Goal: Task Accomplishment & Management: Manage account settings

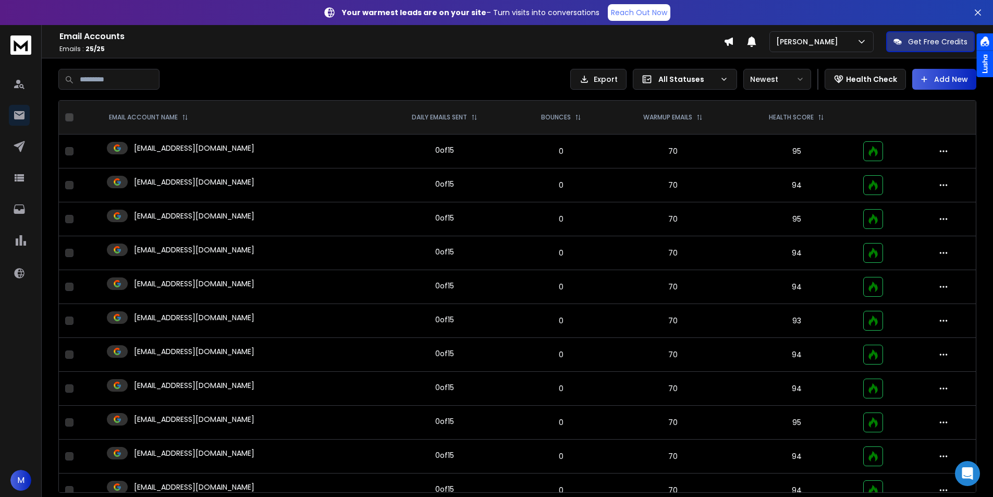
click at [708, 185] on td "70" at bounding box center [673, 185] width 128 height 34
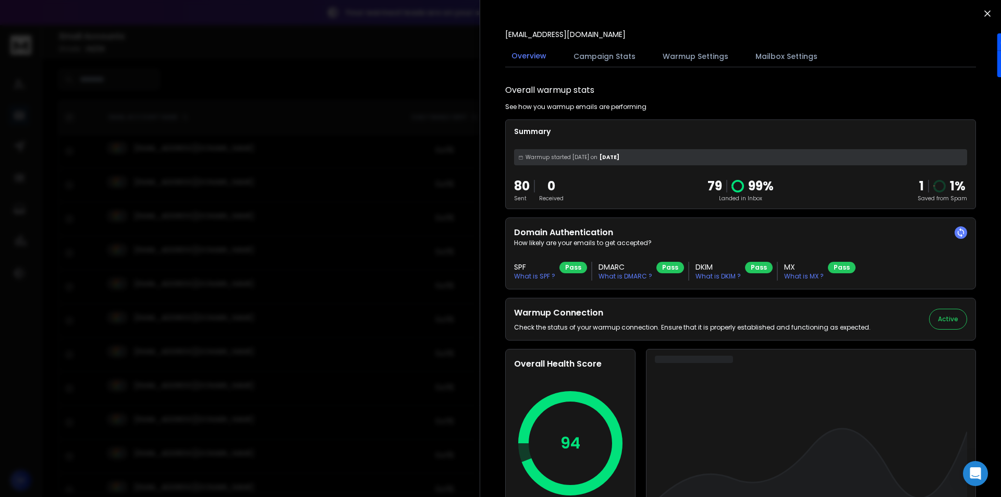
click at [984, 13] on icon "button" at bounding box center [986, 13] width 5 height 5
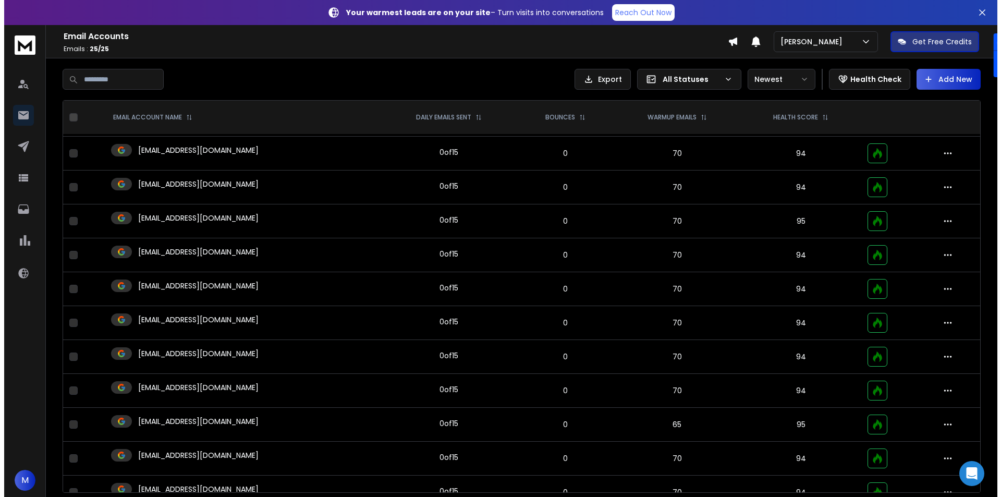
scroll to position [208, 0]
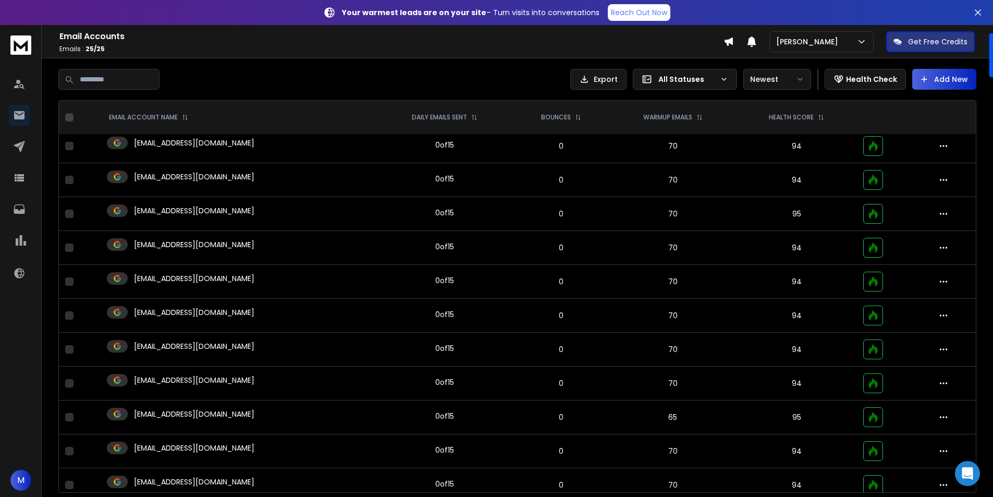
click at [720, 321] on td "70" at bounding box center [673, 316] width 128 height 34
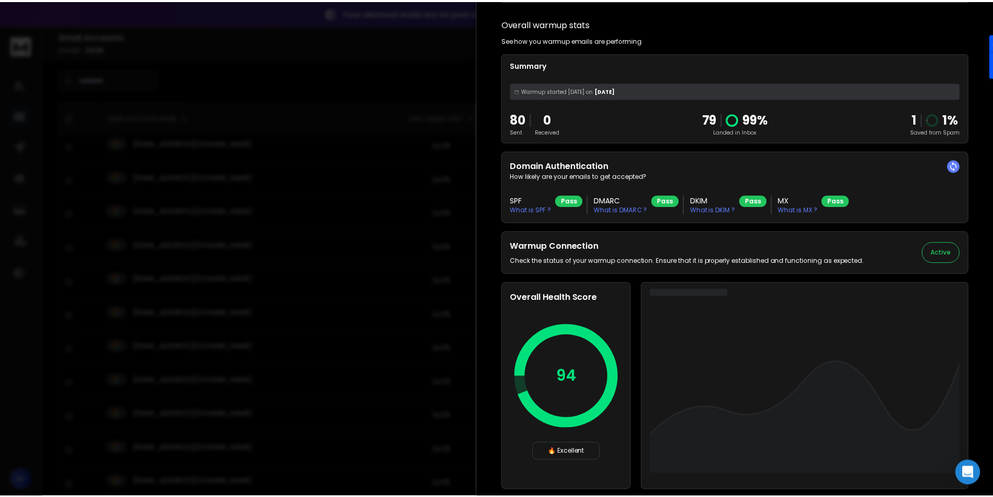
scroll to position [0, 0]
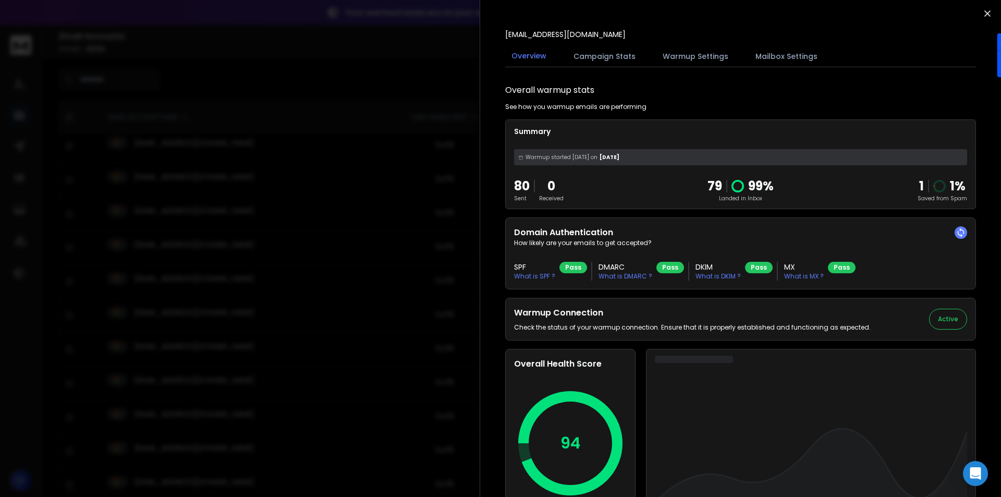
click at [983, 17] on icon "button" at bounding box center [987, 13] width 10 height 10
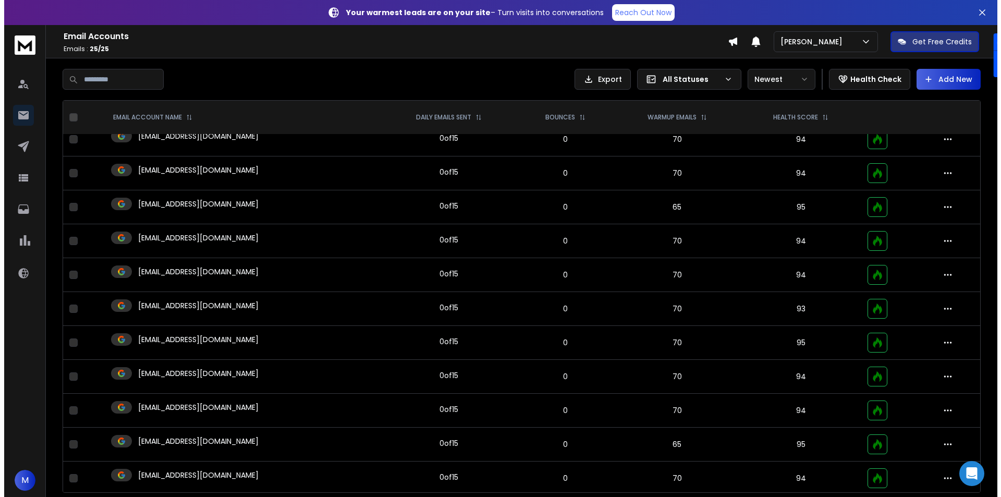
scroll to position [497, 0]
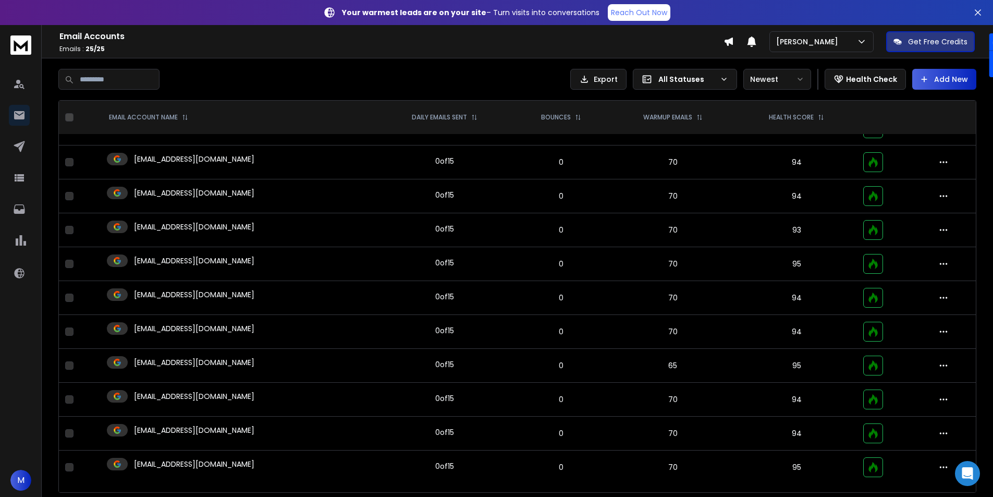
click at [717, 340] on td "70" at bounding box center [673, 332] width 128 height 34
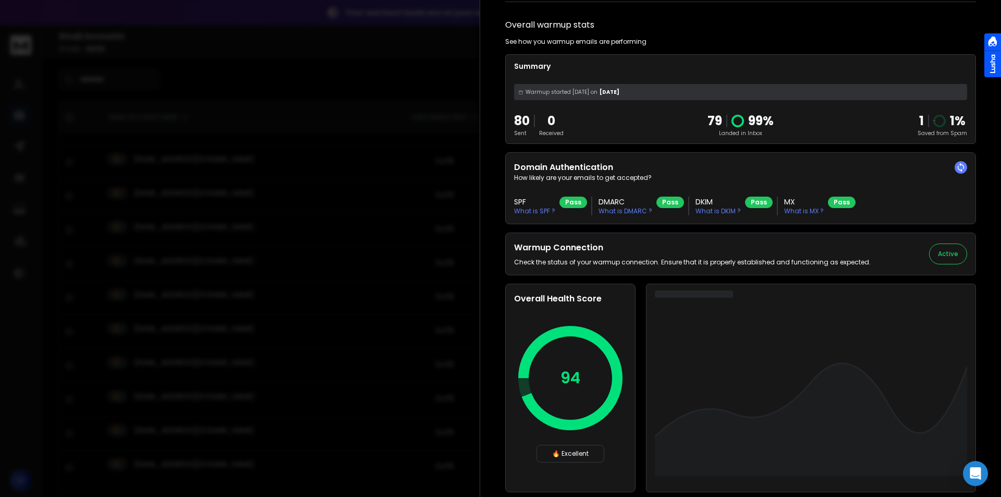
scroll to position [0, 0]
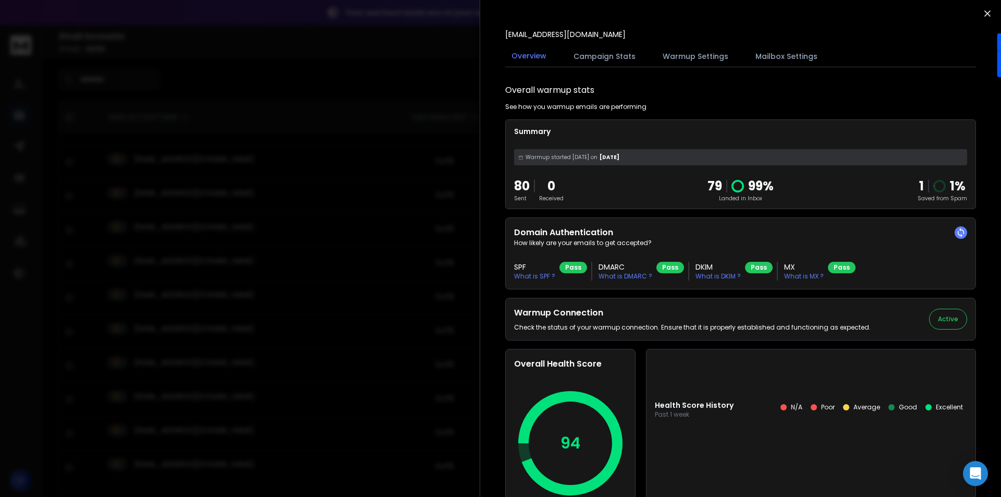
click at [982, 13] on icon "button" at bounding box center [987, 13] width 10 height 10
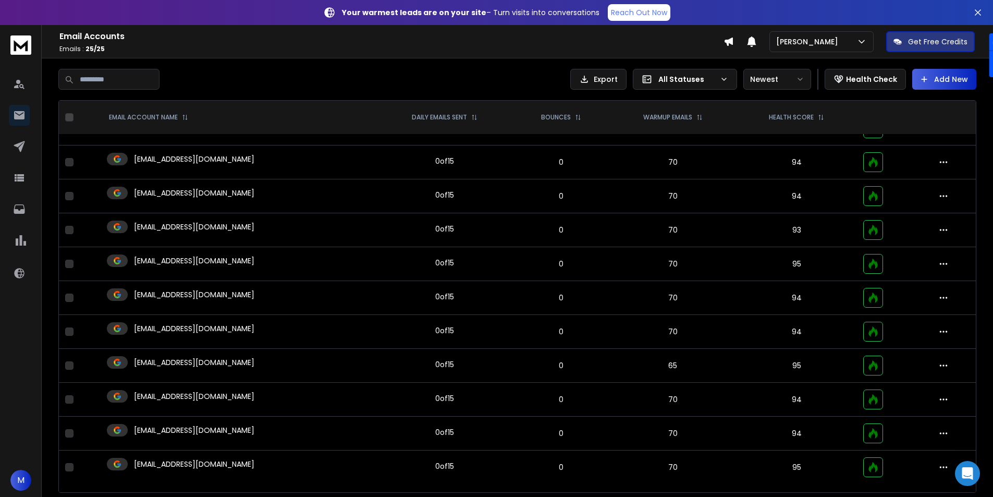
click at [496, 462] on td "0 of 15" at bounding box center [445, 463] width 138 height 27
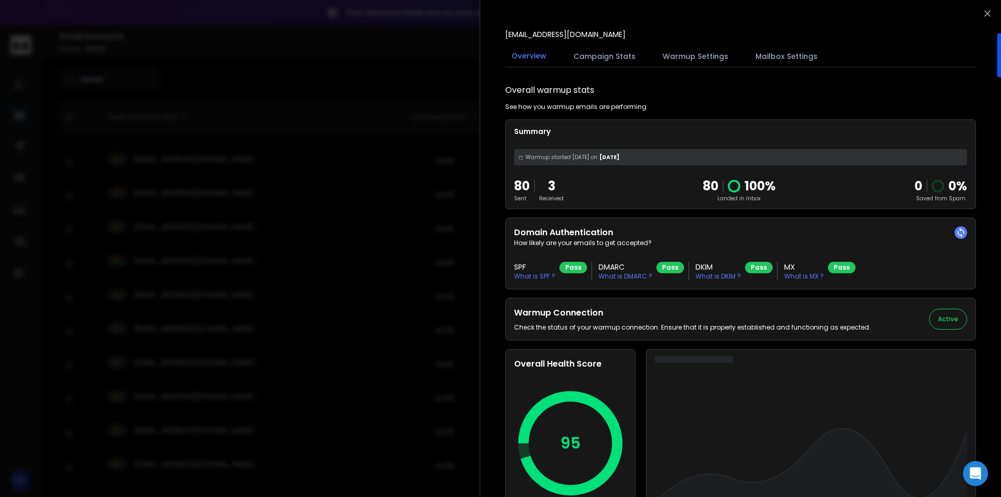
click at [985, 11] on icon "button" at bounding box center [987, 13] width 10 height 10
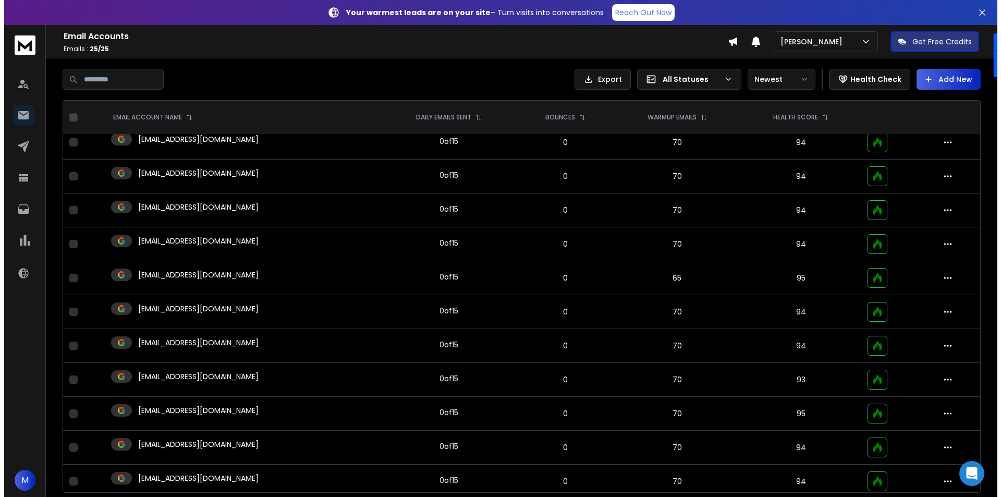
scroll to position [417, 0]
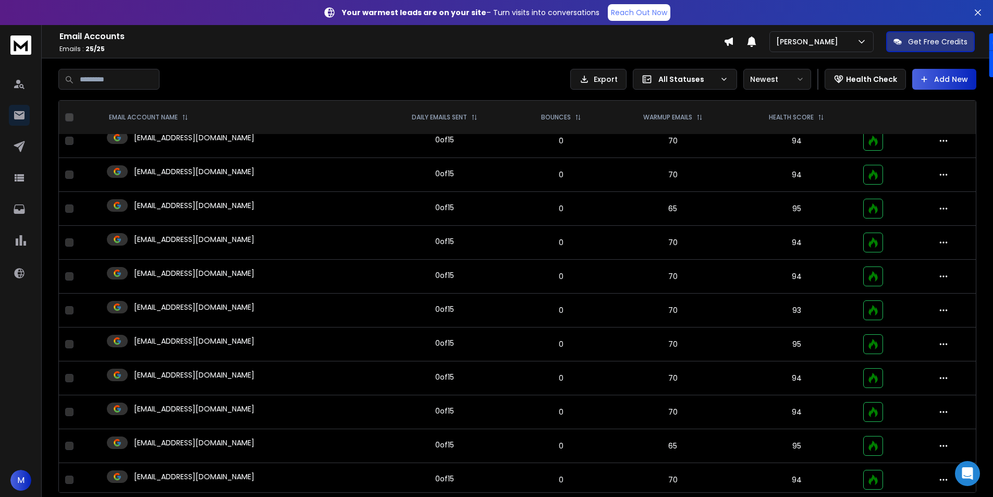
click at [324, 348] on td "[EMAIL_ADDRESS][DOMAIN_NAME]" at bounding box center [238, 344] width 275 height 34
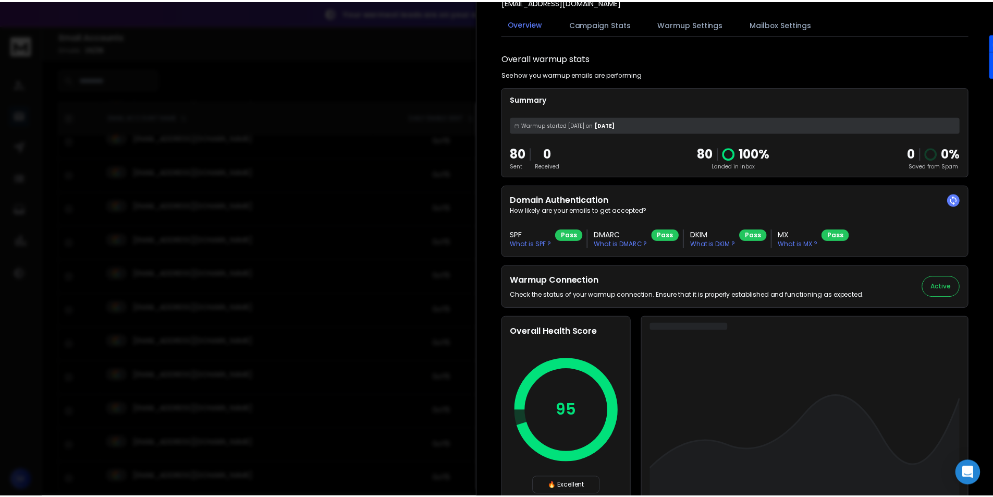
scroll to position [0, 0]
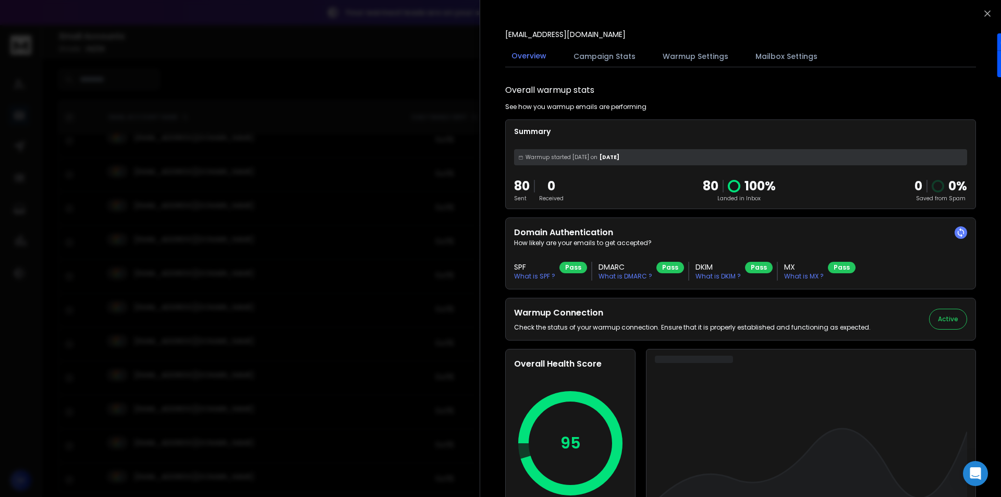
drag, startPoint x: 983, startPoint y: 14, endPoint x: 979, endPoint y: 24, distance: 11.0
click at [983, 15] on icon "button" at bounding box center [987, 13] width 10 height 10
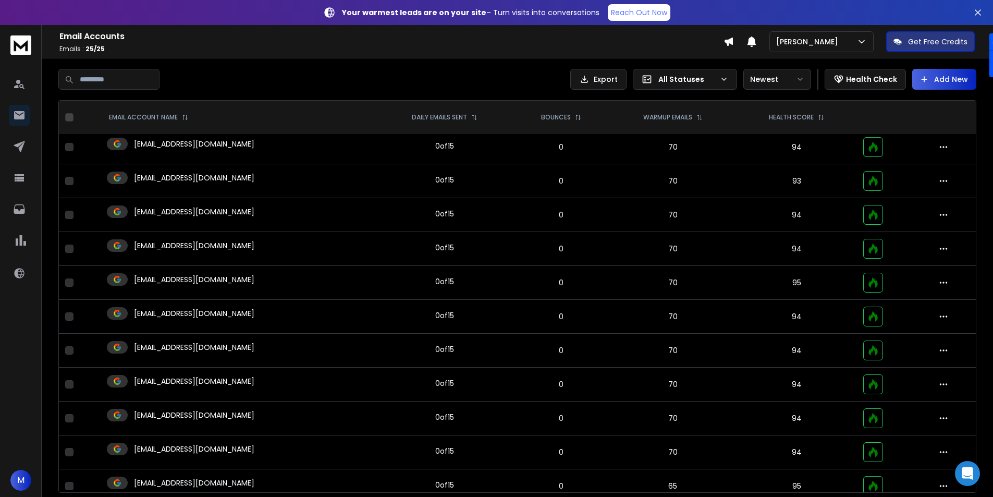
scroll to position [139, 0]
